Goal: Task Accomplishment & Management: Use online tool/utility

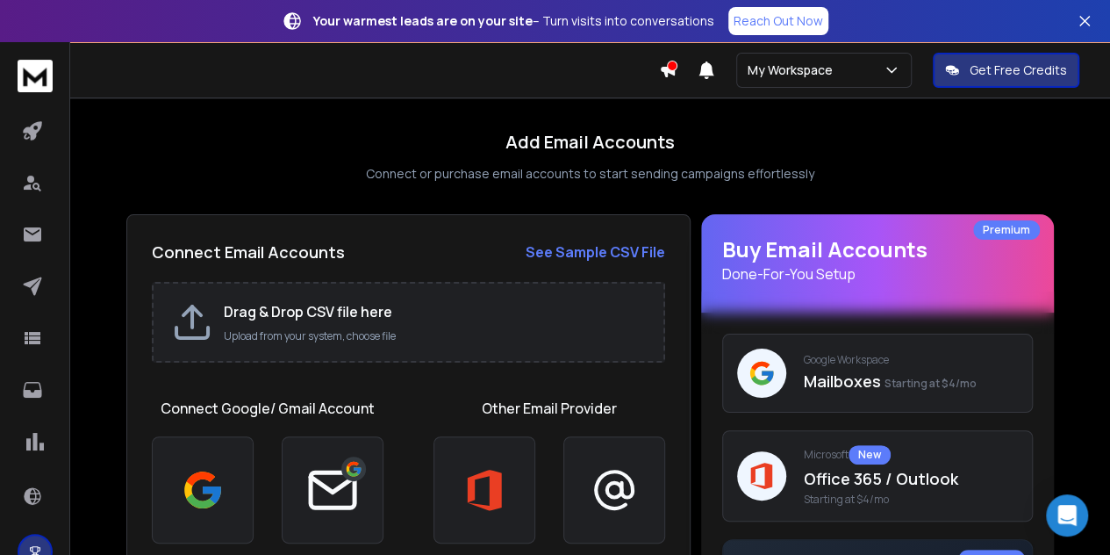
click at [293, 154] on div "Add Email Accounts Connect or purchase email accounts to start sending campaign…" at bounding box center [590, 156] width 1040 height 53
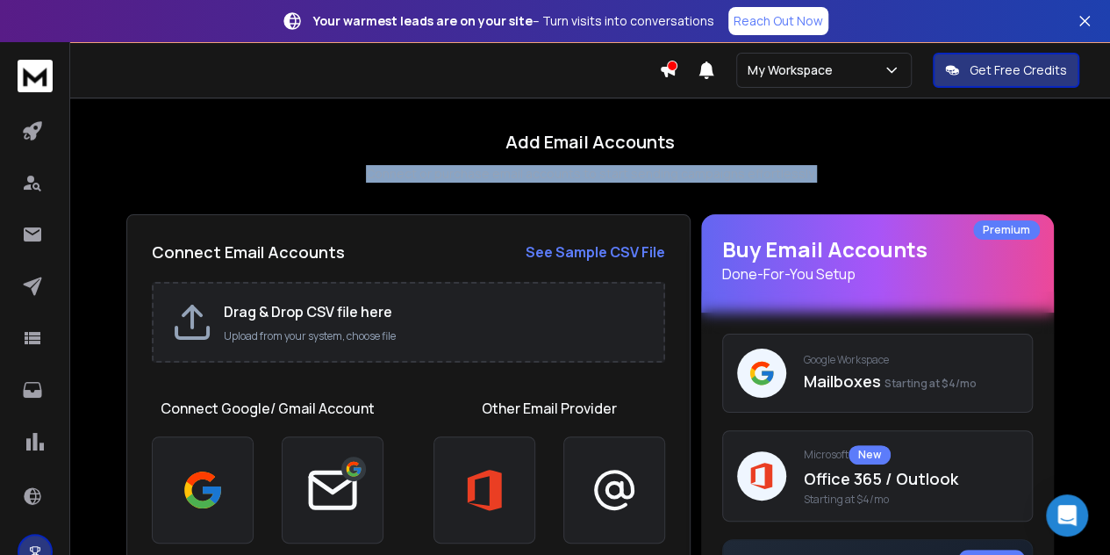
click at [293, 154] on div "Add Email Accounts Connect or purchase email accounts to start sending campaign…" at bounding box center [590, 156] width 1040 height 53
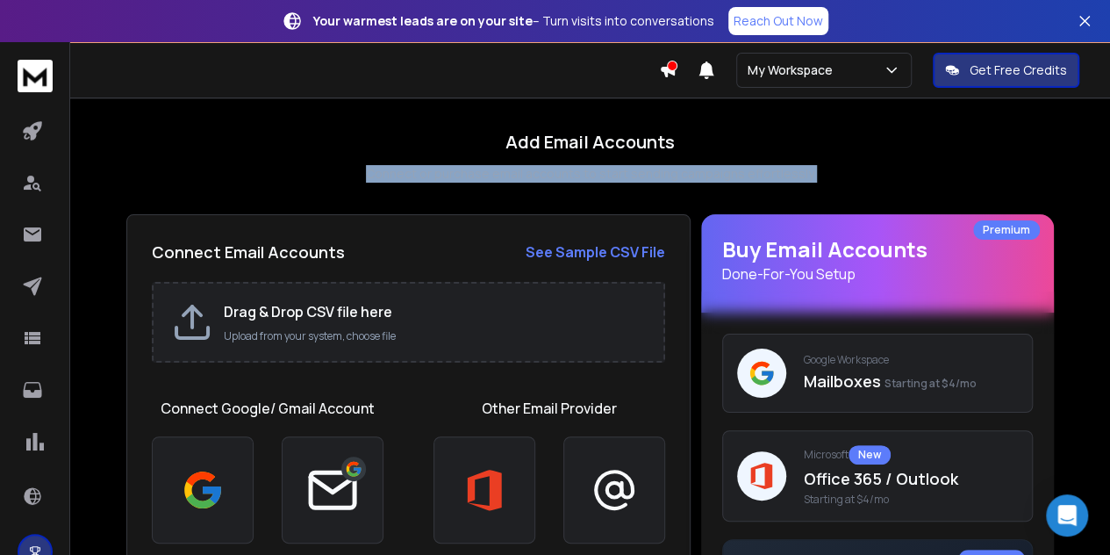
click at [293, 154] on div "Add Email Accounts Connect or purchase email accounts to start sending campaign…" at bounding box center [590, 156] width 1040 height 53
